Goal: Task Accomplishment & Management: Use online tool/utility

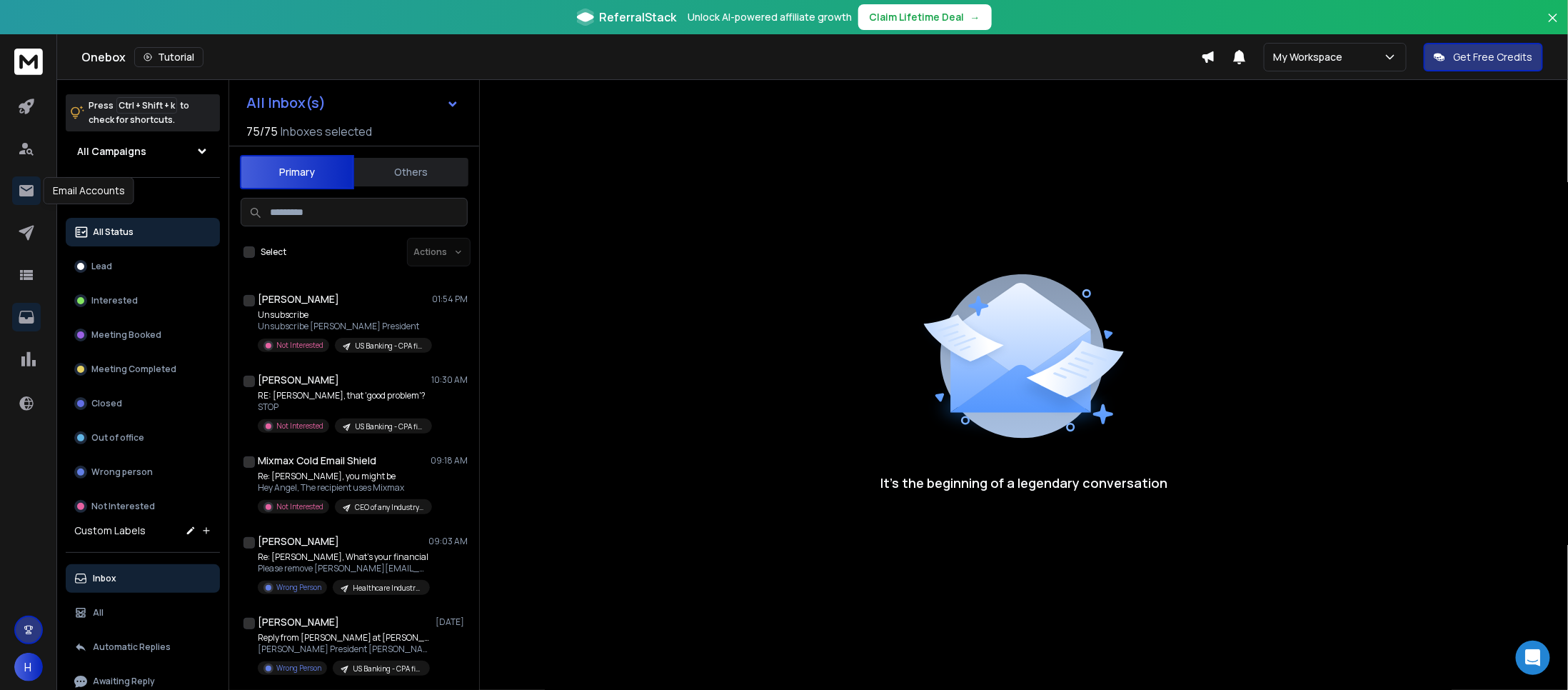
click at [18, 199] on link at bounding box center [27, 191] width 29 height 29
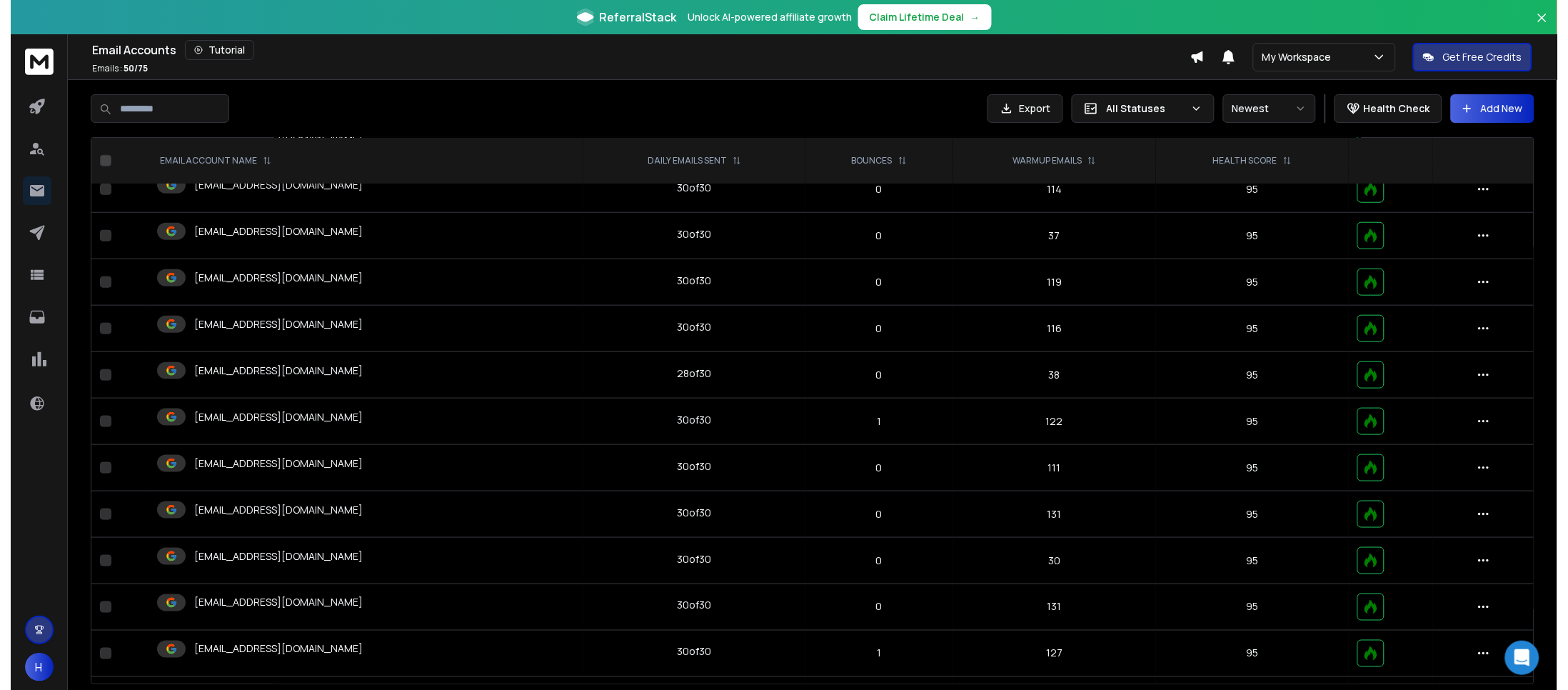
scroll to position [714, 0]
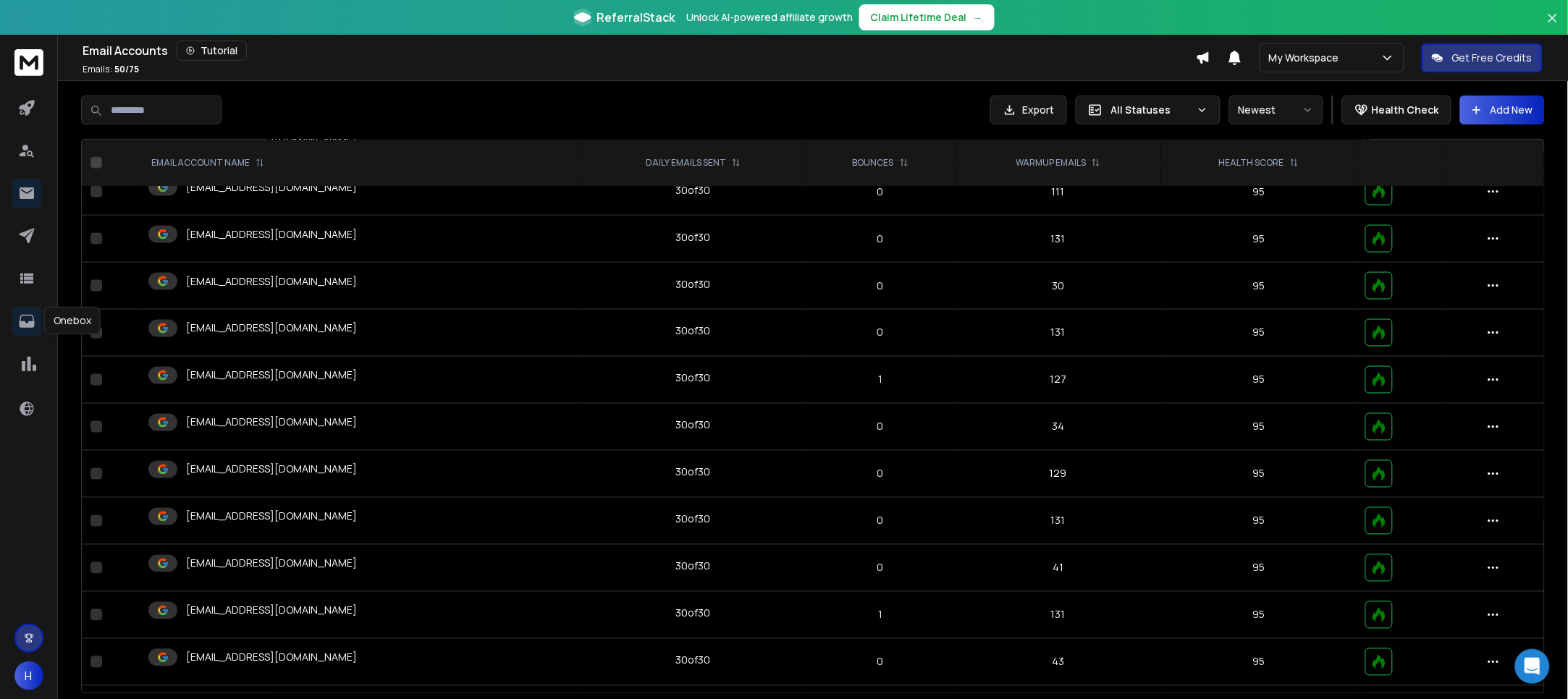
click at [32, 326] on icon at bounding box center [26, 321] width 15 height 13
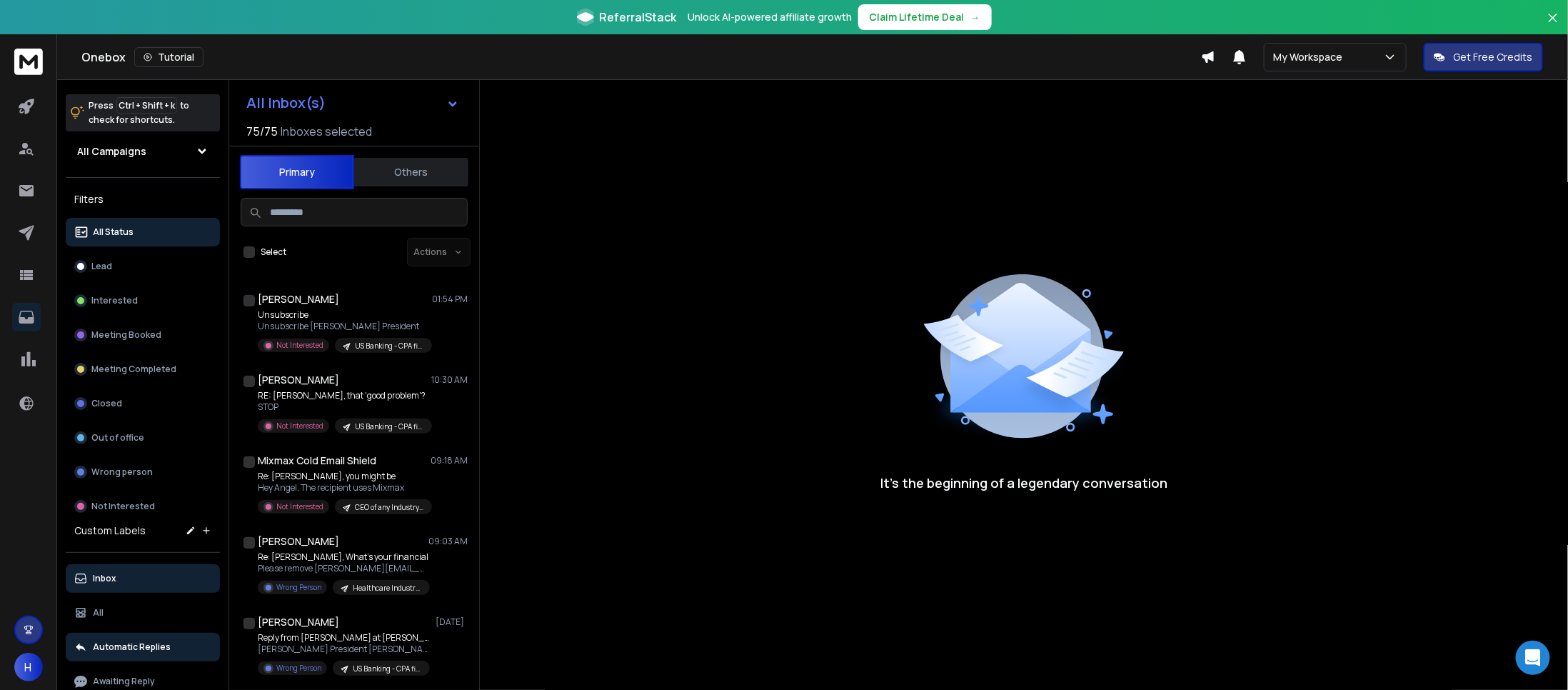
click at [172, 639] on button "Automatic Replies" at bounding box center [143, 647] width 154 height 29
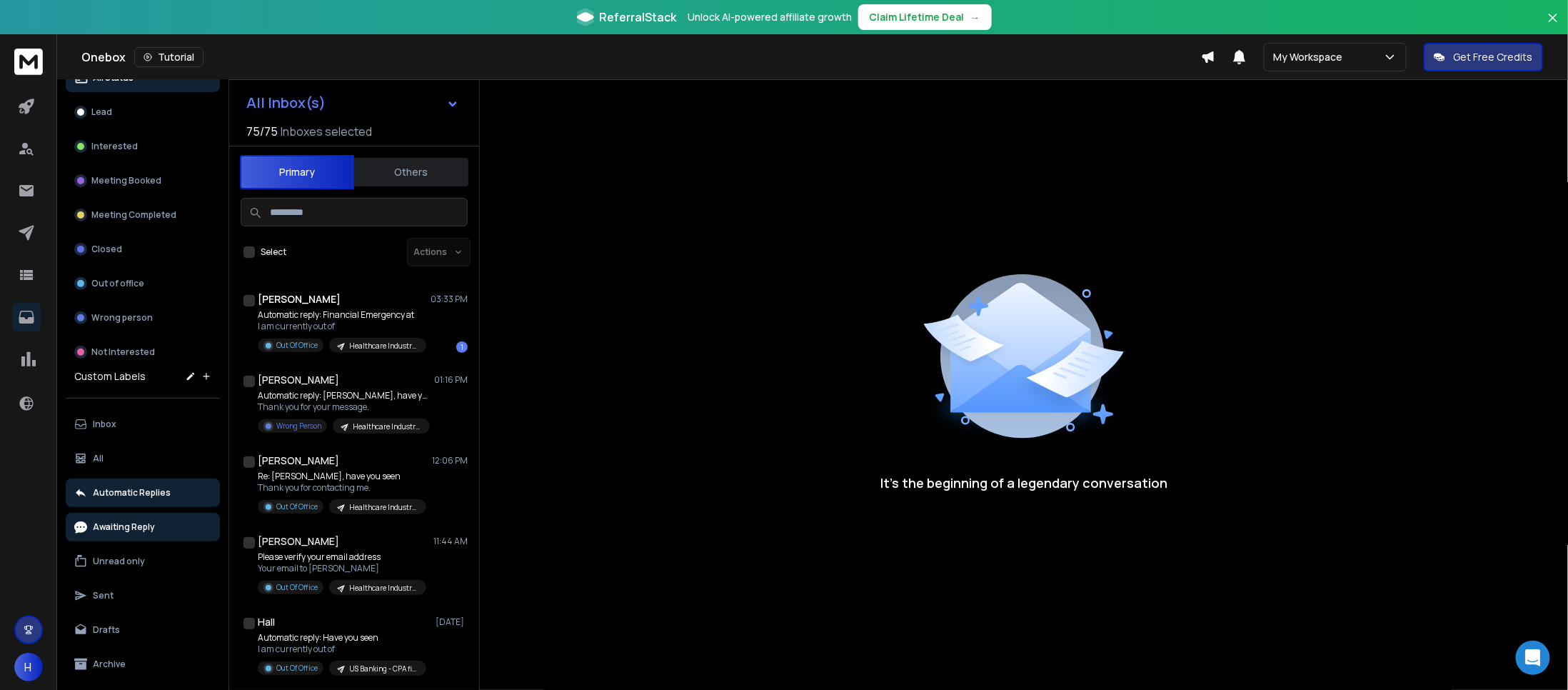
scroll to position [174, 0]
click at [141, 582] on button "Sent" at bounding box center [143, 596] width 154 height 29
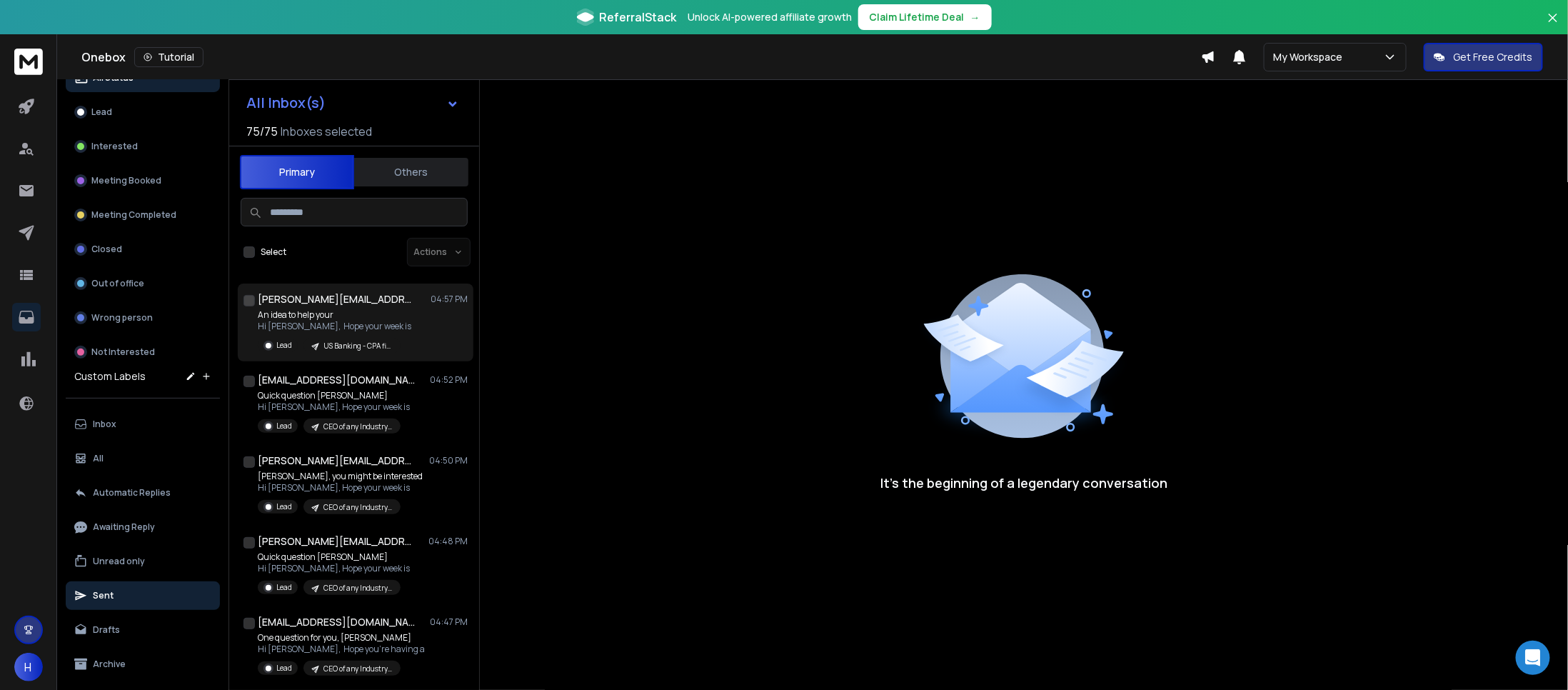
click at [350, 315] on p "An idea to help your" at bounding box center [334, 315] width 153 height 11
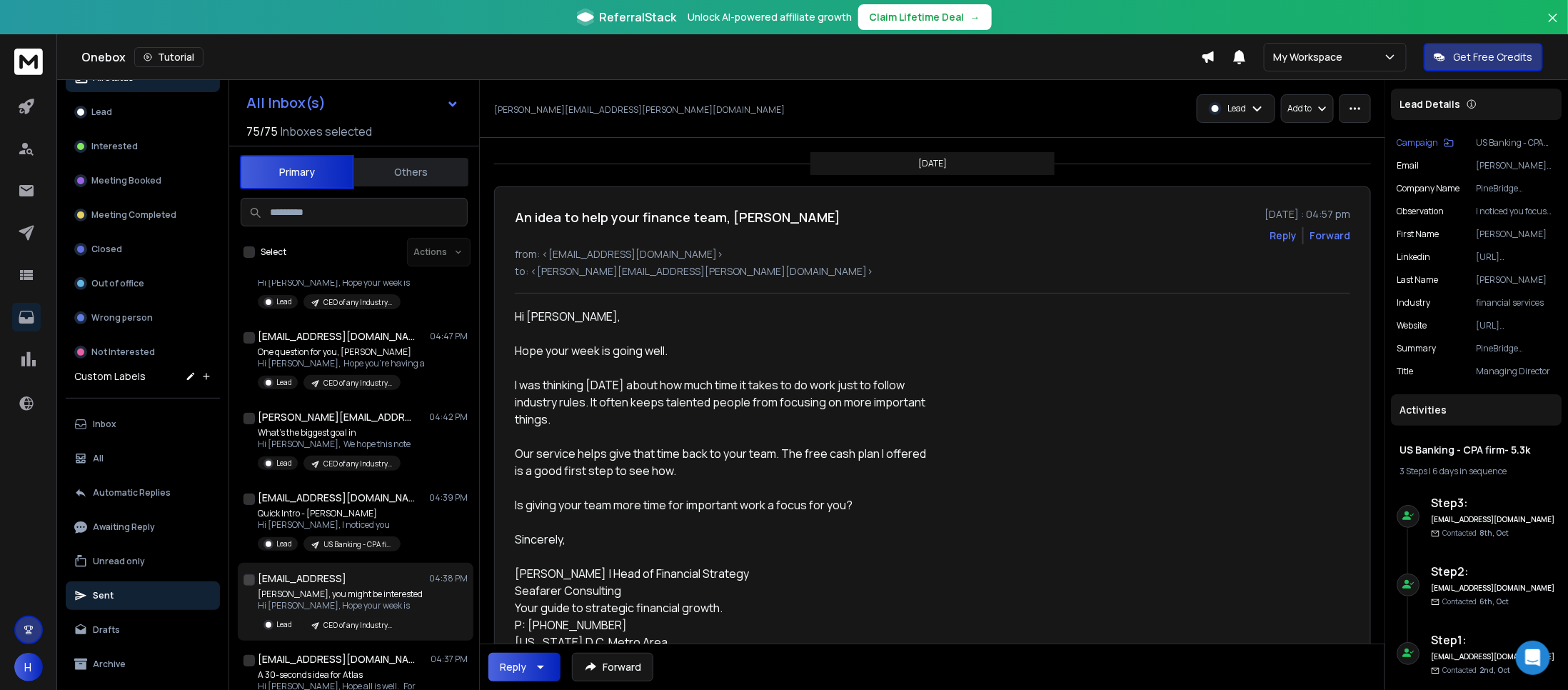
scroll to position [428, 0]
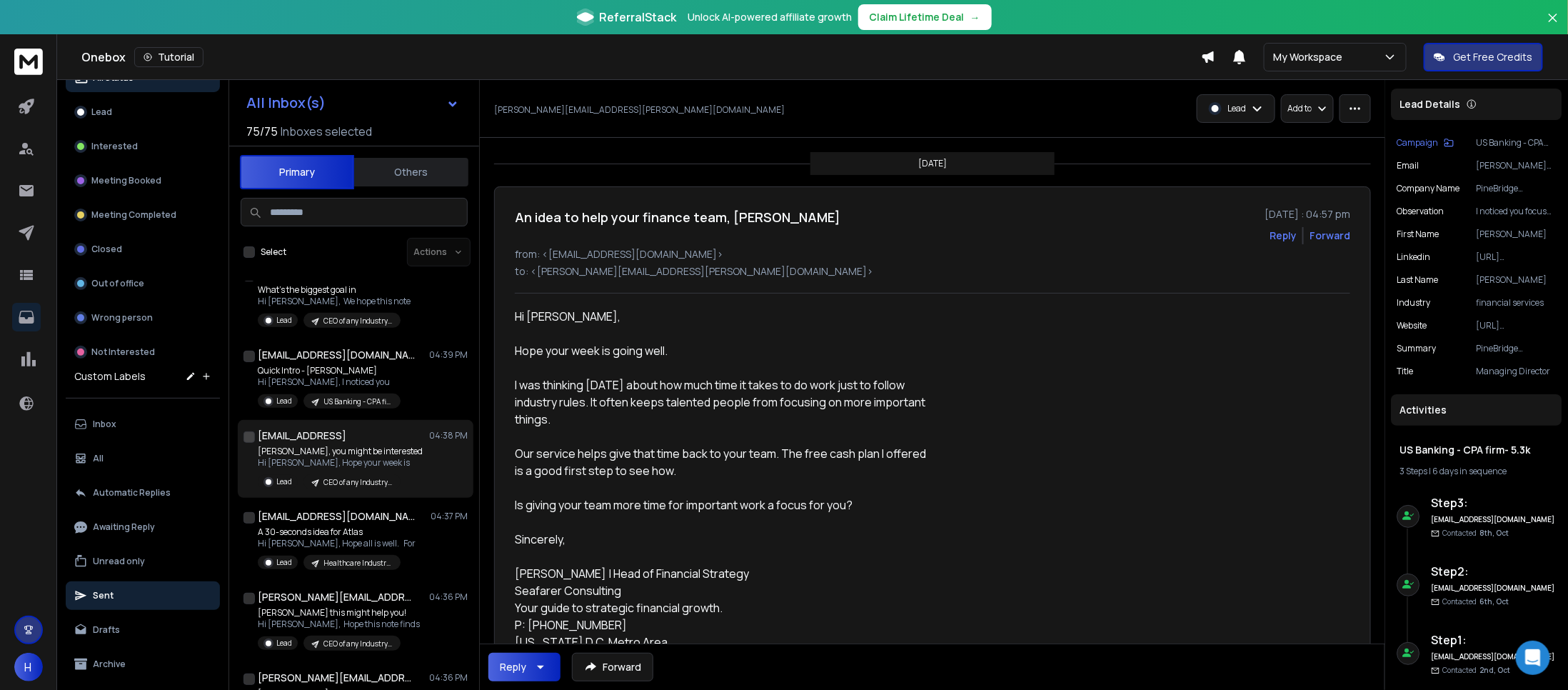
click at [408, 467] on div "[PERSON_NAME], you might be interested Hi [PERSON_NAME], Hope your week is Lead…" at bounding box center [362, 467] width 210 height 43
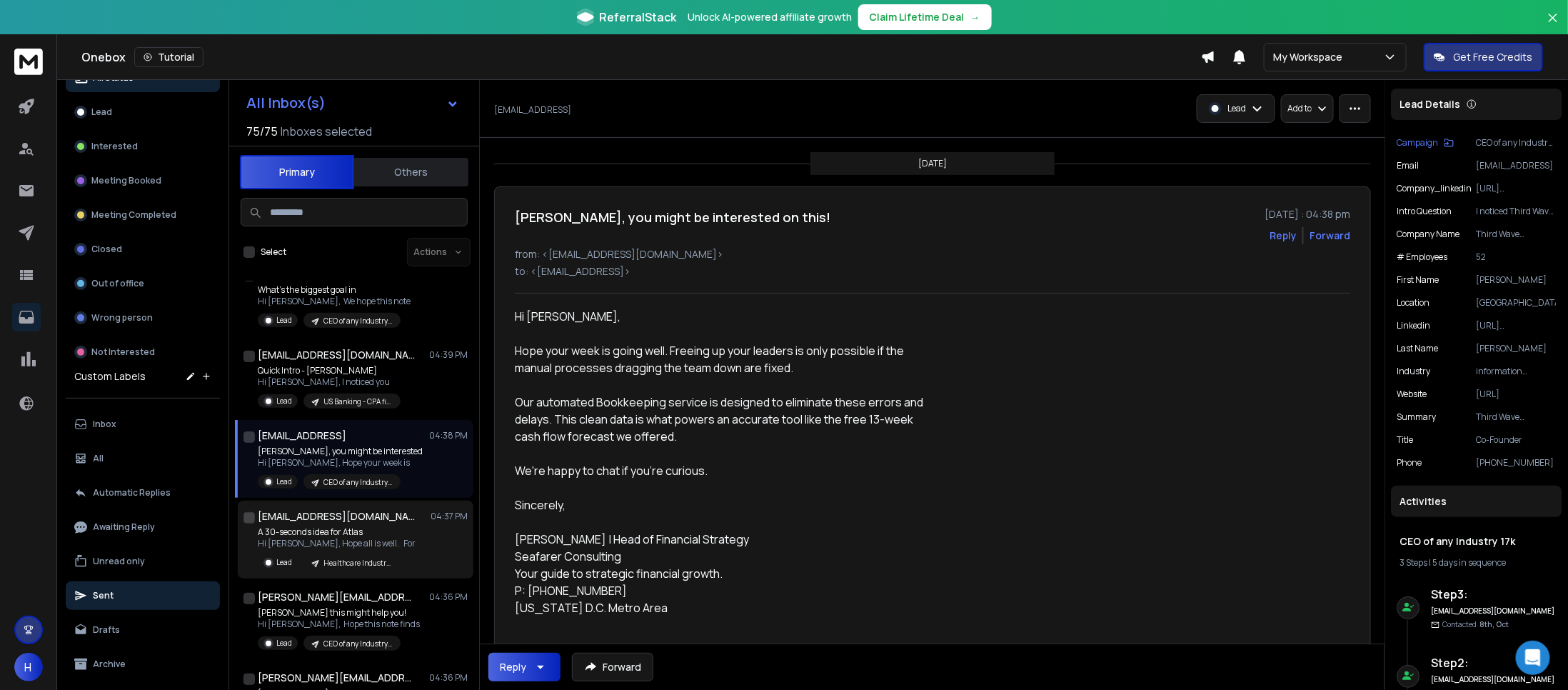
click at [434, 526] on div "A 30-seconds idea for Atlas Hi [PERSON_NAME], Hope all is well. For Lead Health…" at bounding box center [362, 547] width 210 height 43
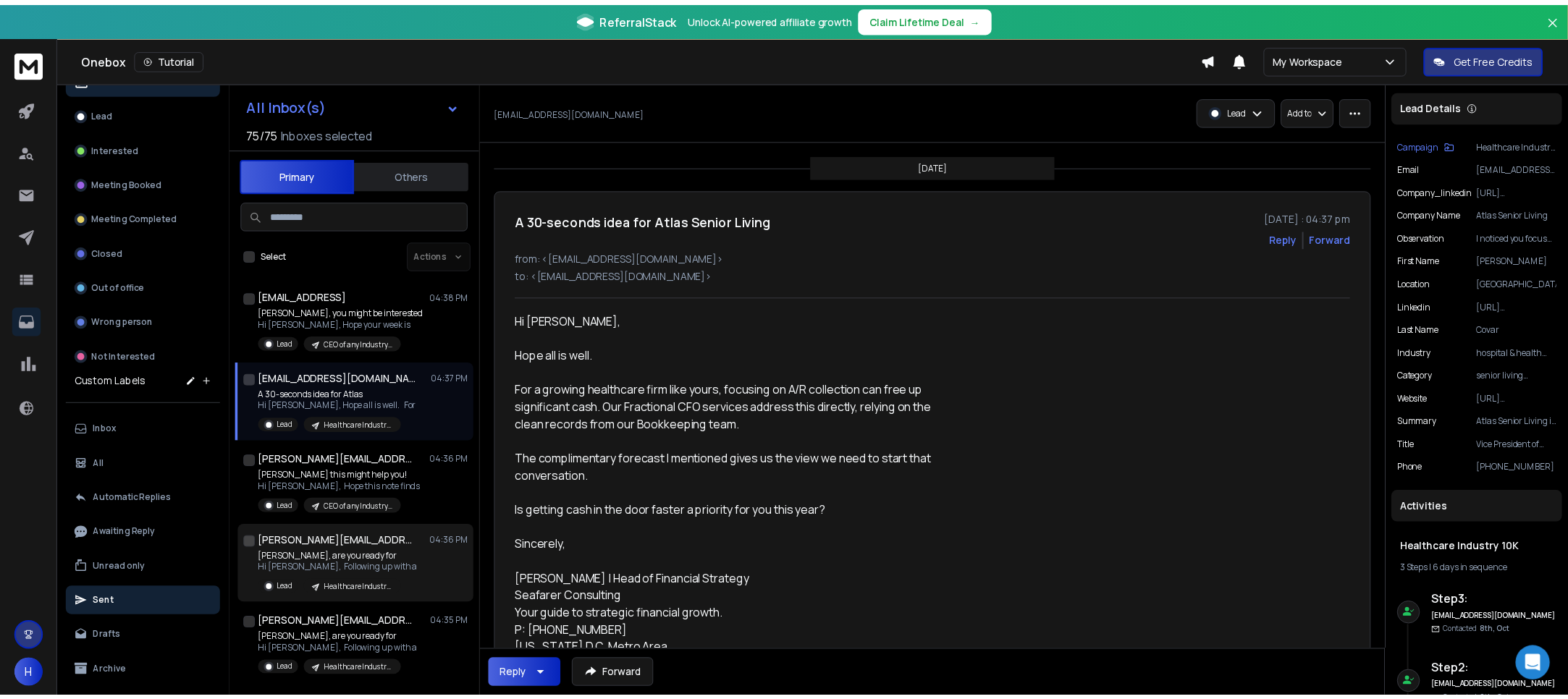
scroll to position [724, 0]
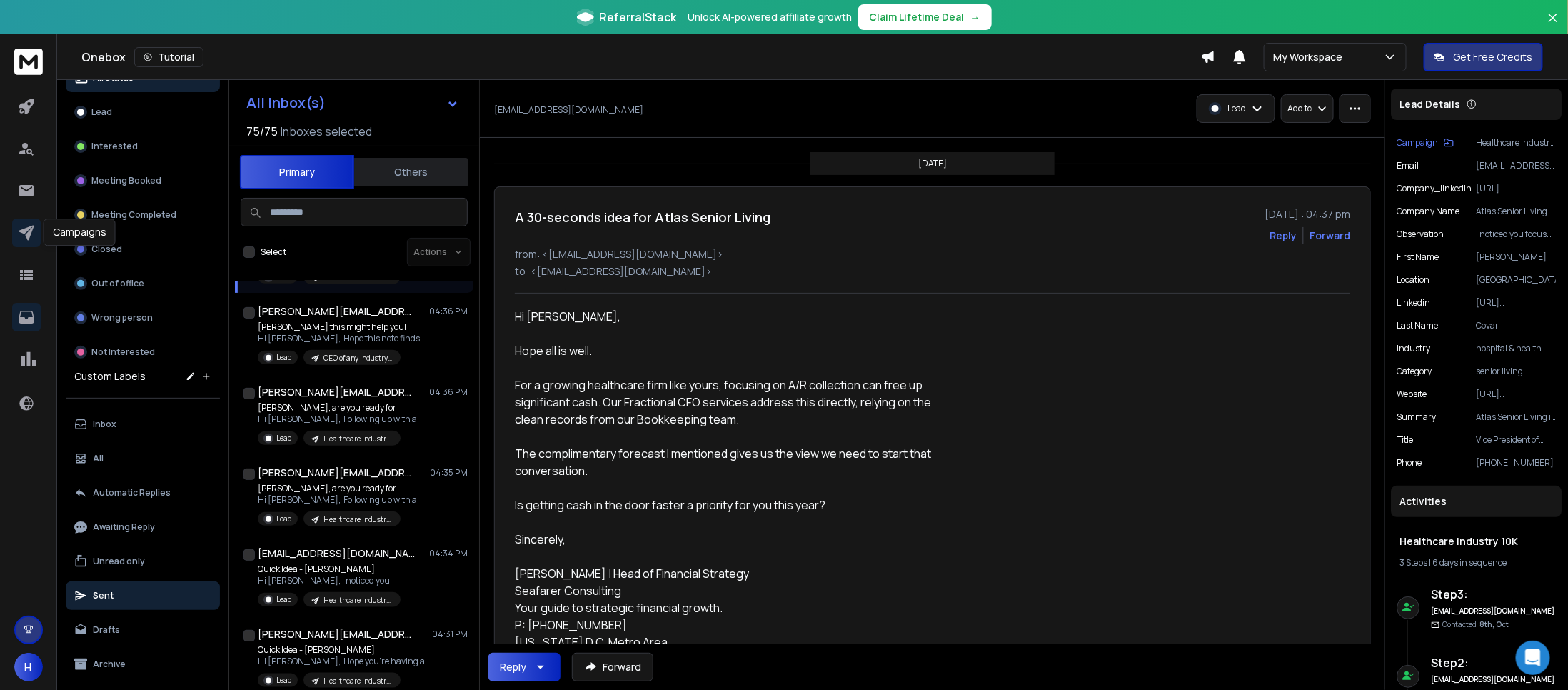
click at [18, 243] on link at bounding box center [27, 233] width 29 height 29
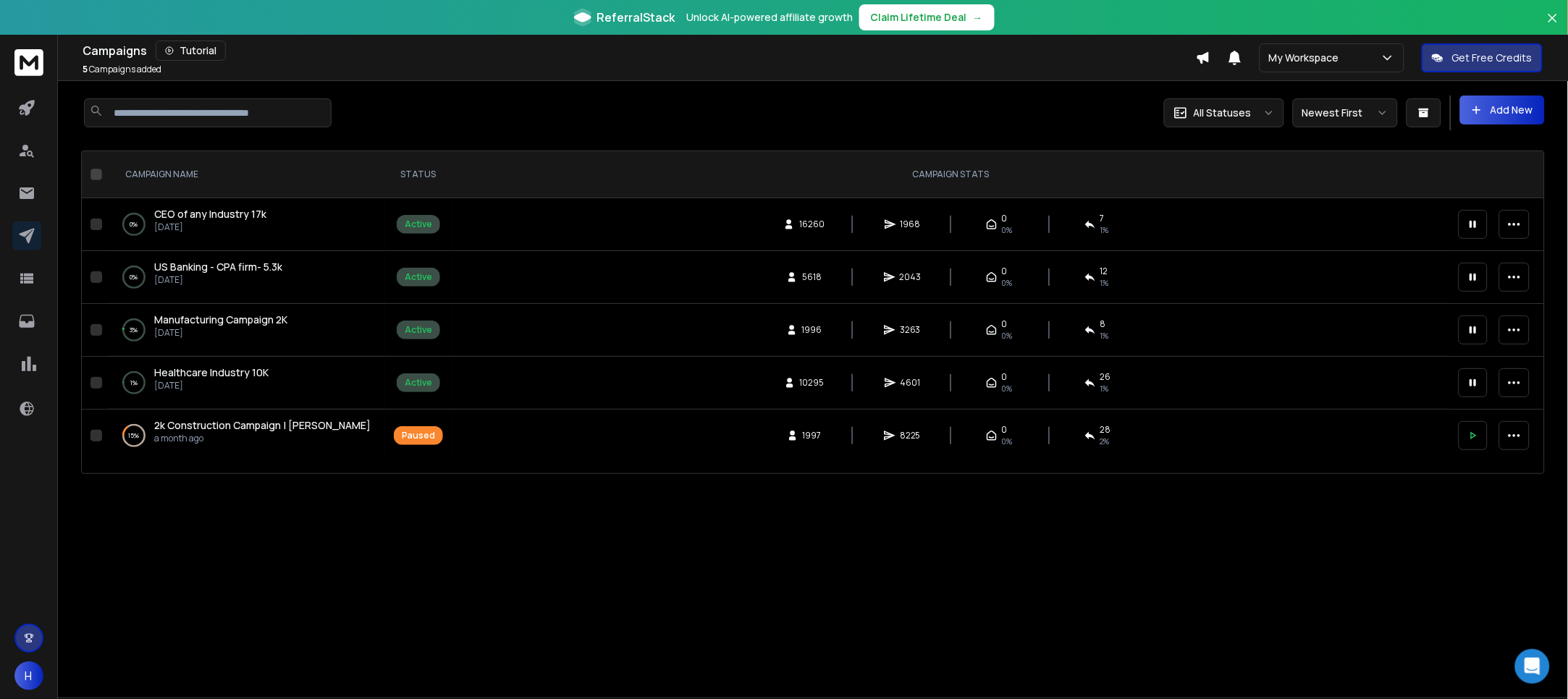
click at [1473, 376] on icon at bounding box center [1473, 383] width 13 height 13
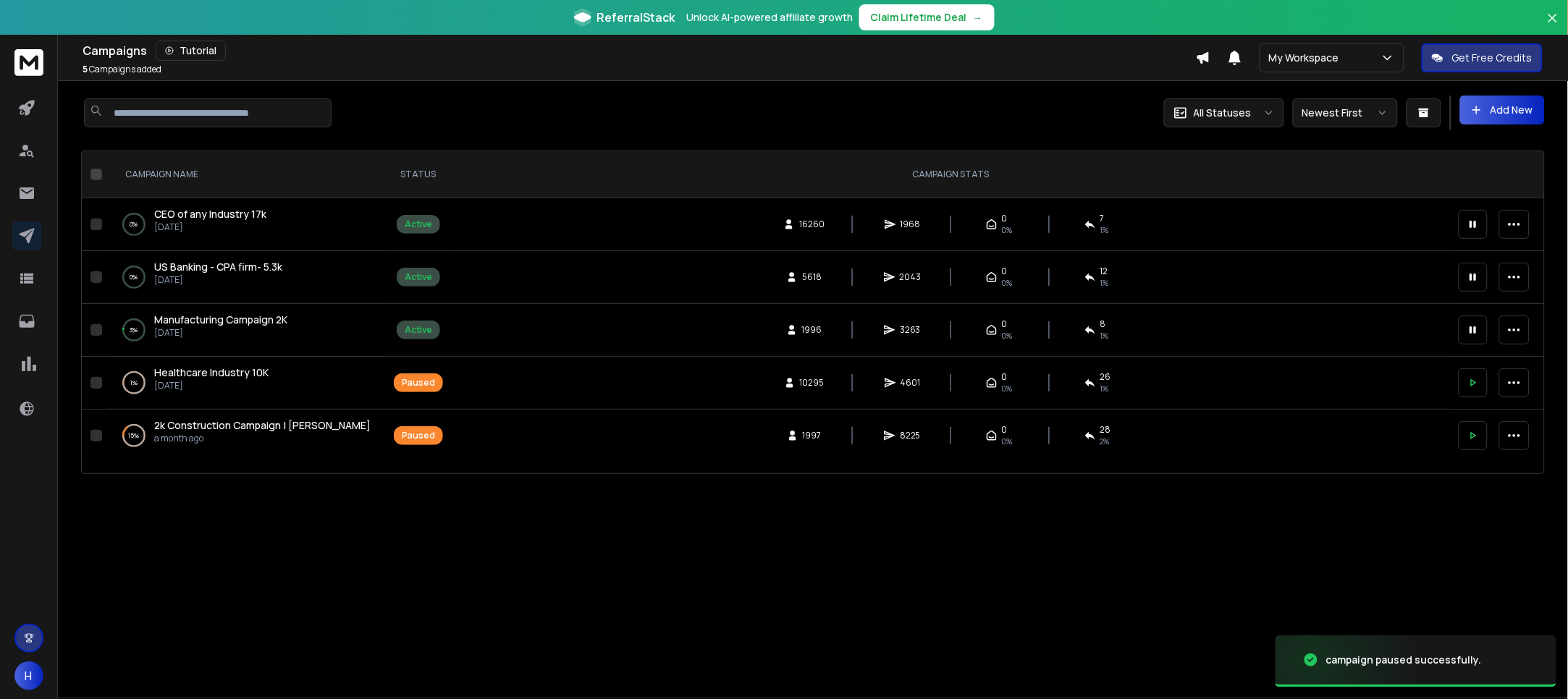
click at [1477, 320] on button at bounding box center [1473, 330] width 29 height 29
click at [1477, 271] on icon at bounding box center [1473, 277] width 13 height 13
